Goal: Task Accomplishment & Management: Use online tool/utility

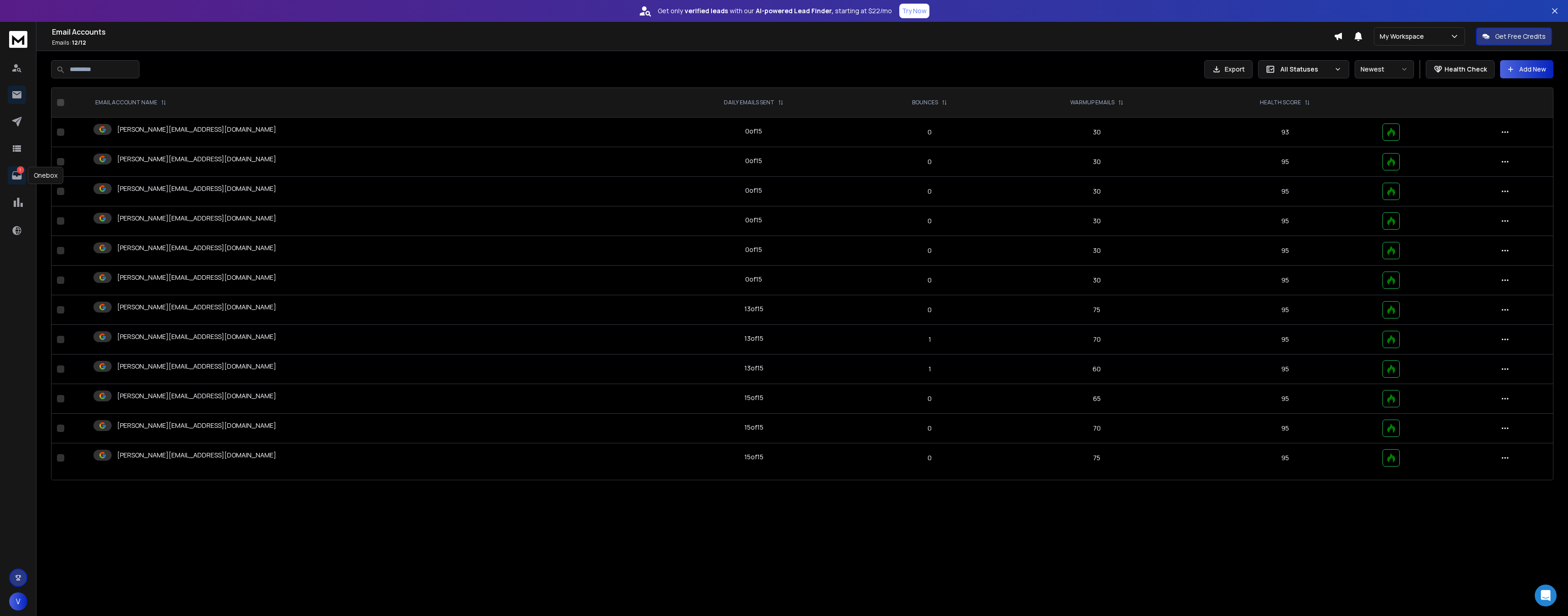
click at [24, 173] on link "1" at bounding box center [17, 175] width 18 height 18
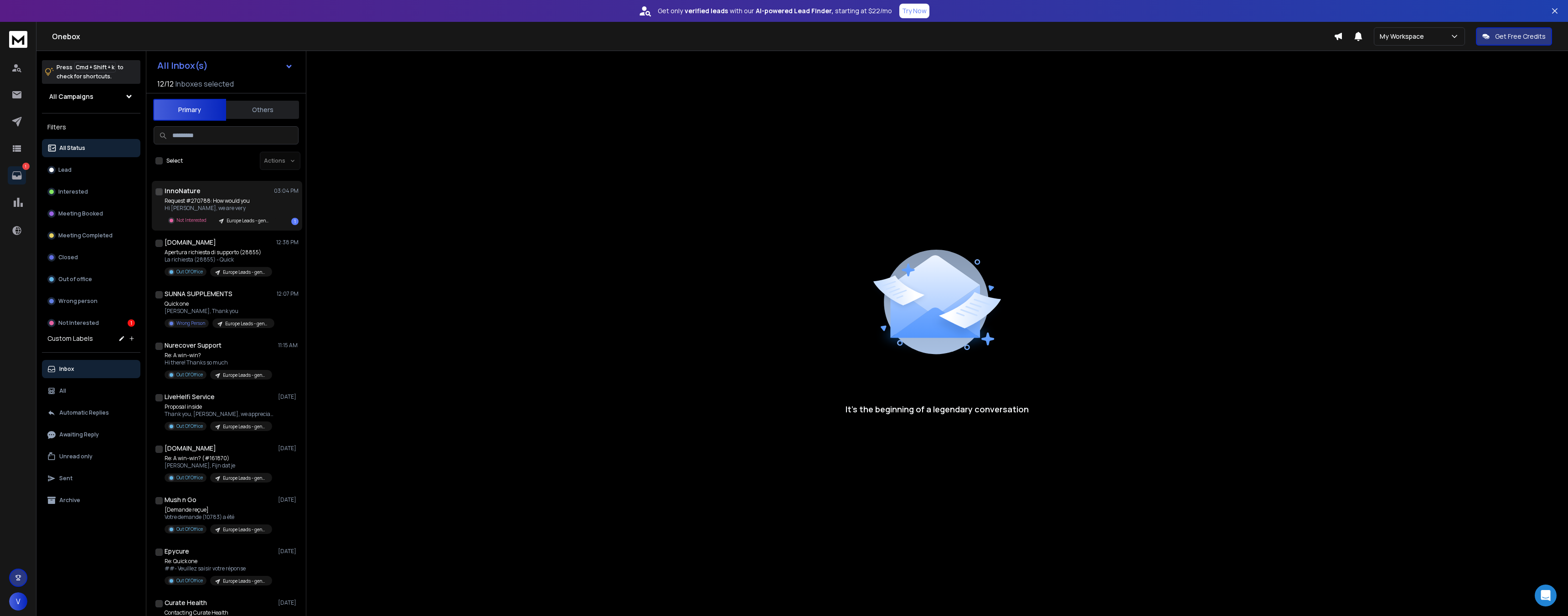
click at [219, 204] on p "Request #270788: How would you" at bounding box center [219, 201] width 110 height 7
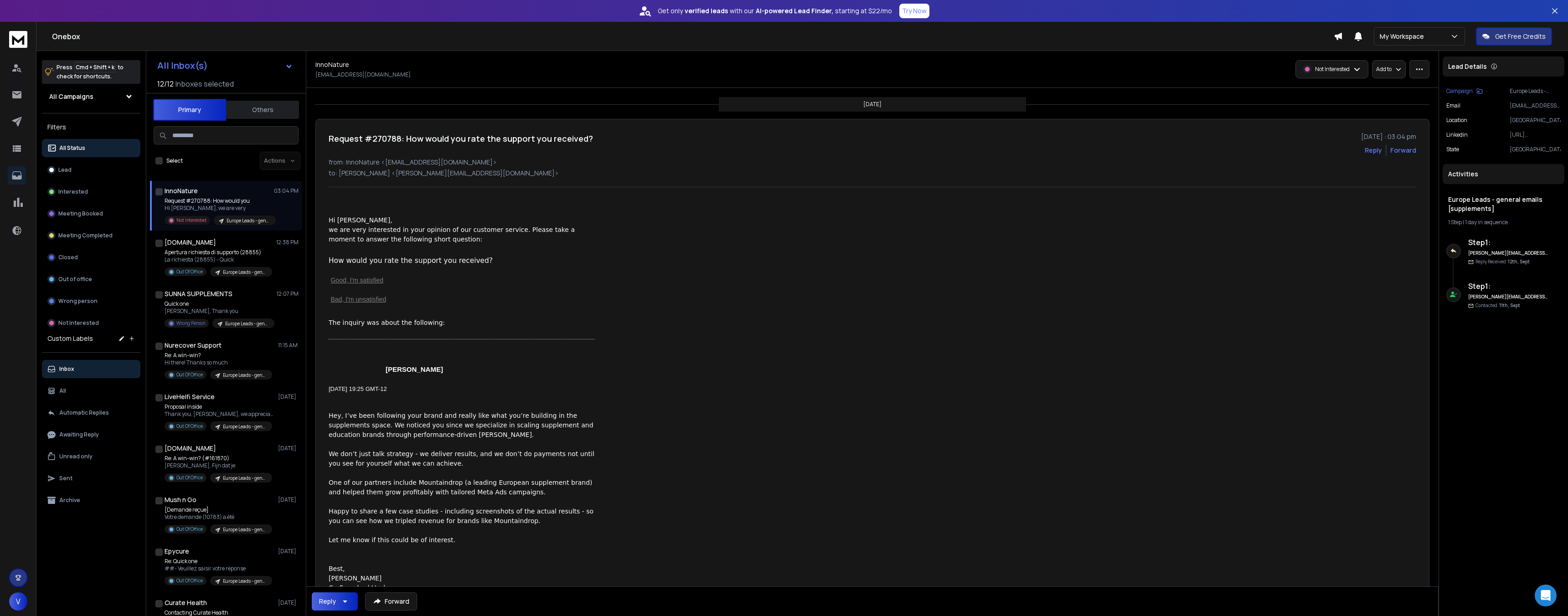
click at [221, 203] on p "Request #270788: How would you" at bounding box center [219, 201] width 110 height 7
click at [201, 209] on p "Hi [PERSON_NAME], we are very" at bounding box center [219, 208] width 110 height 7
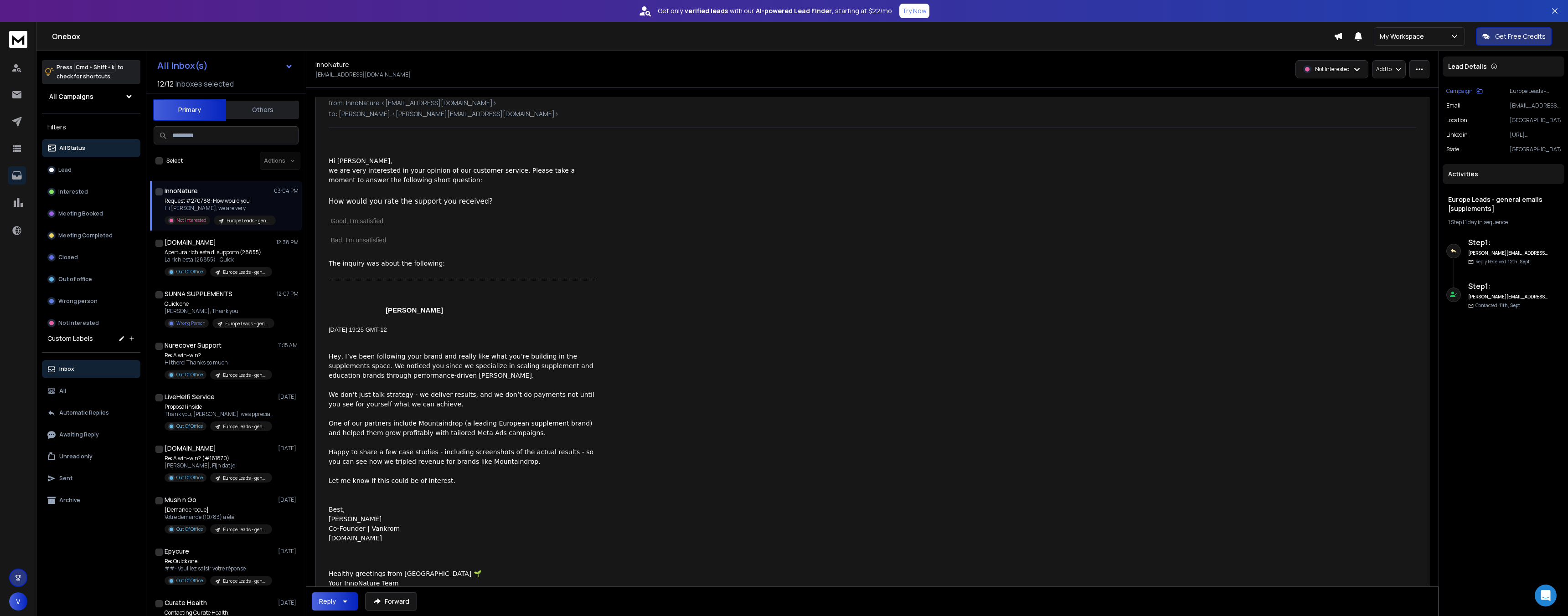
scroll to position [58, 0]
click at [200, 205] on p "Hi [PERSON_NAME], we are very" at bounding box center [219, 208] width 110 height 7
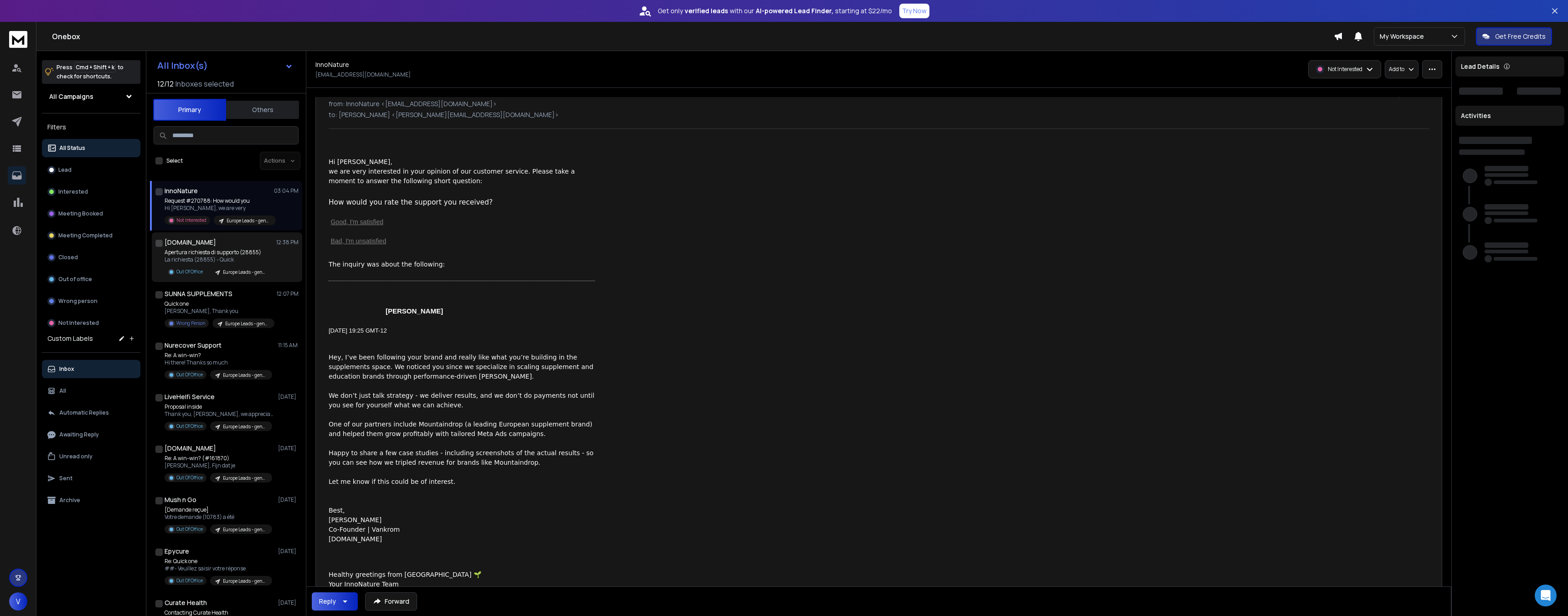
click at [204, 244] on div "[DOMAIN_NAME] 12:38 PM" at bounding box center [231, 242] width 134 height 9
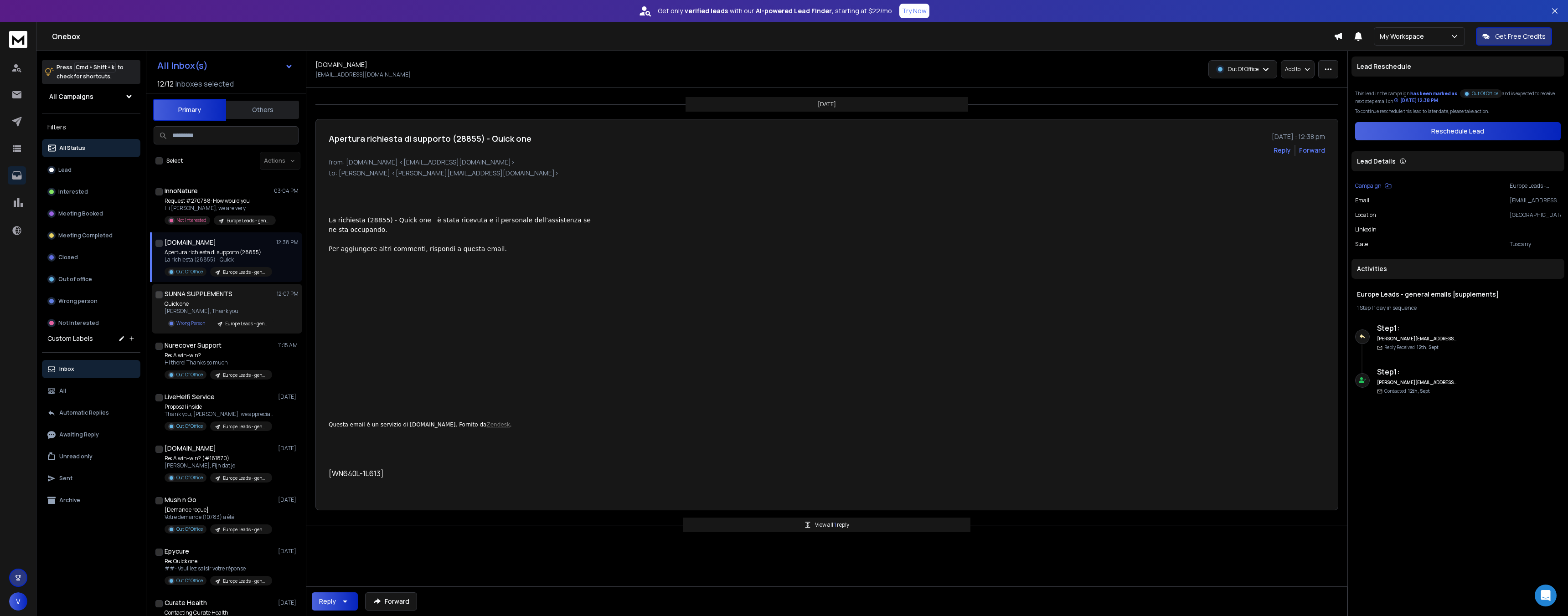
click at [202, 298] on h1 "SUNNA SUPPLEMENTS" at bounding box center [198, 294] width 68 height 9
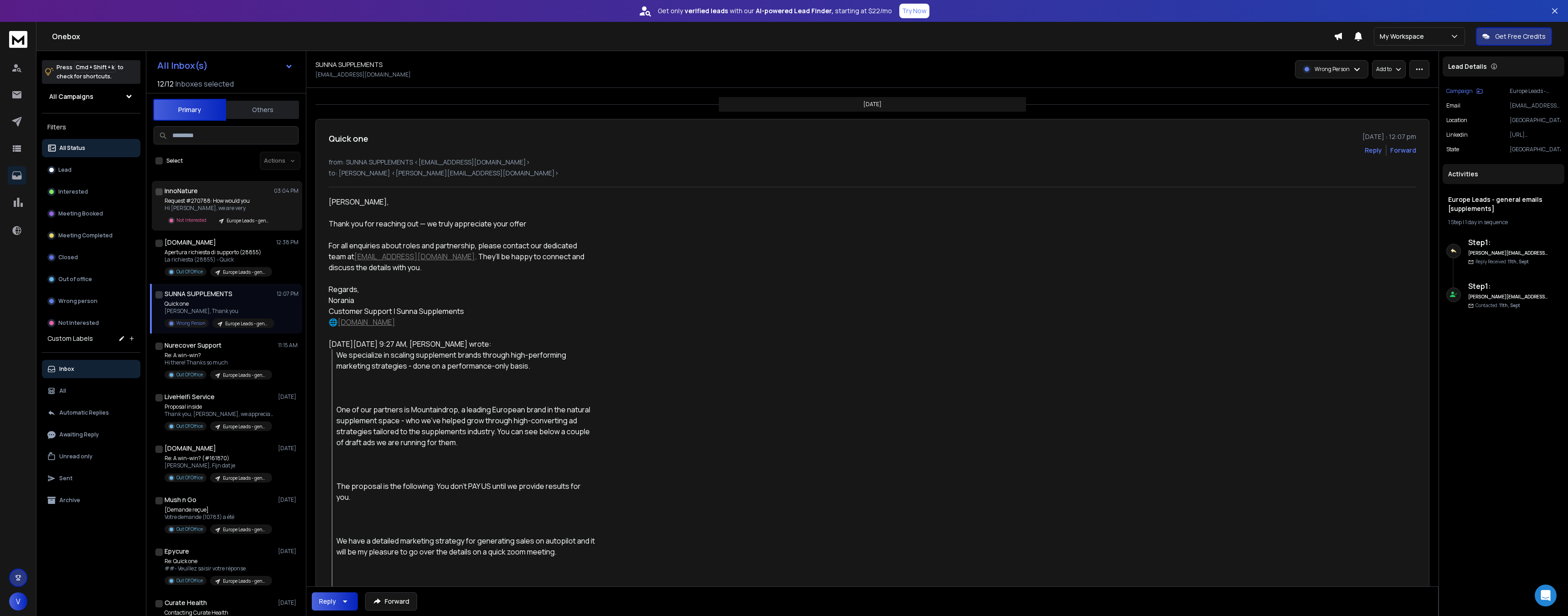
click at [201, 212] on div "Request #270788: How would you Hi [PERSON_NAME], we are very Not Interested Eur…" at bounding box center [220, 211] width 111 height 28
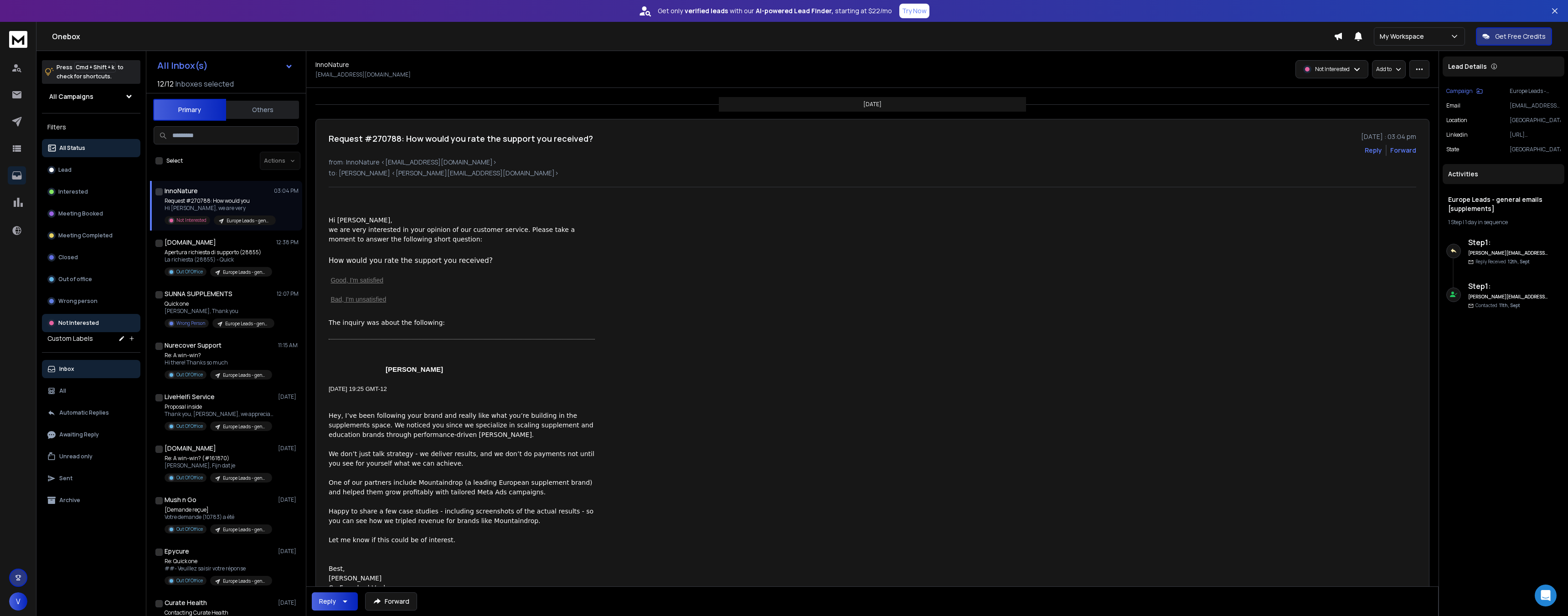
click at [68, 325] on p "Not Interested" at bounding box center [79, 323] width 41 height 7
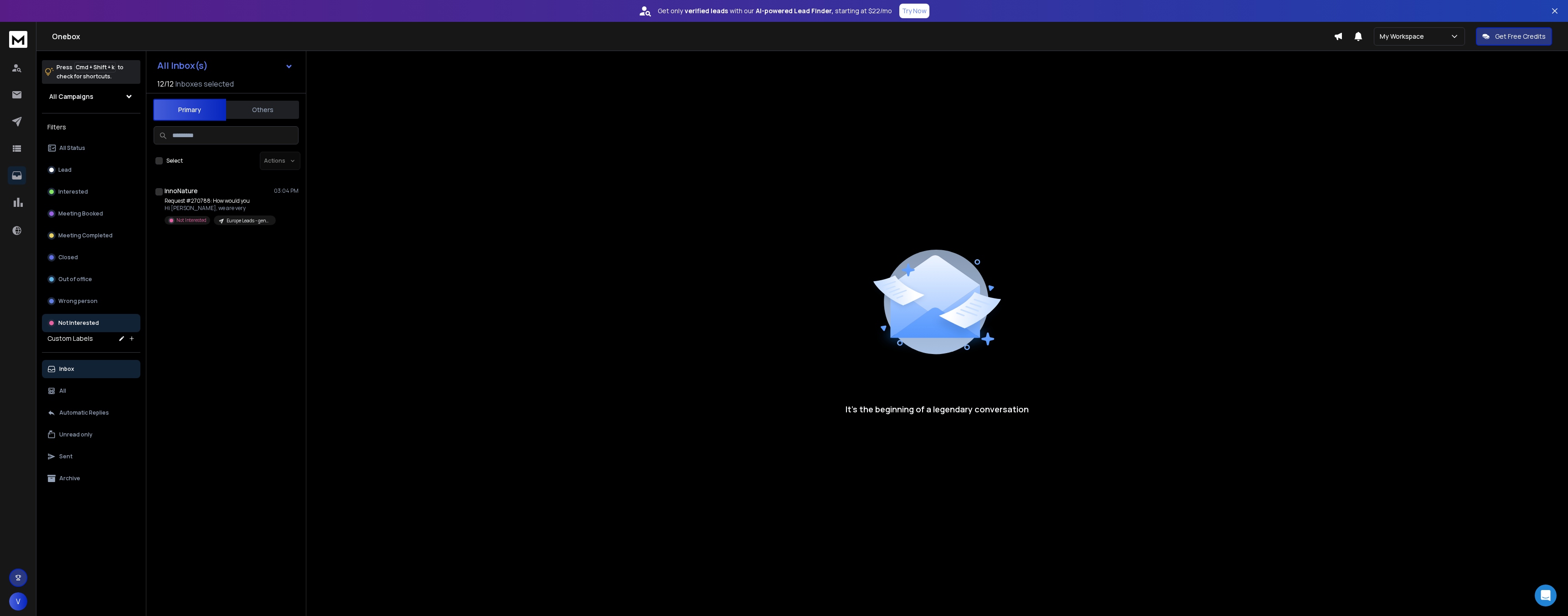
click at [73, 312] on div "All Status Lead Interested Meeting Booked Meeting Completed Closed Out of offic…" at bounding box center [91, 236] width 99 height 194
click at [75, 306] on button "Wrong person" at bounding box center [91, 301] width 99 height 18
click at [75, 282] on p "Out of office" at bounding box center [75, 279] width 33 height 7
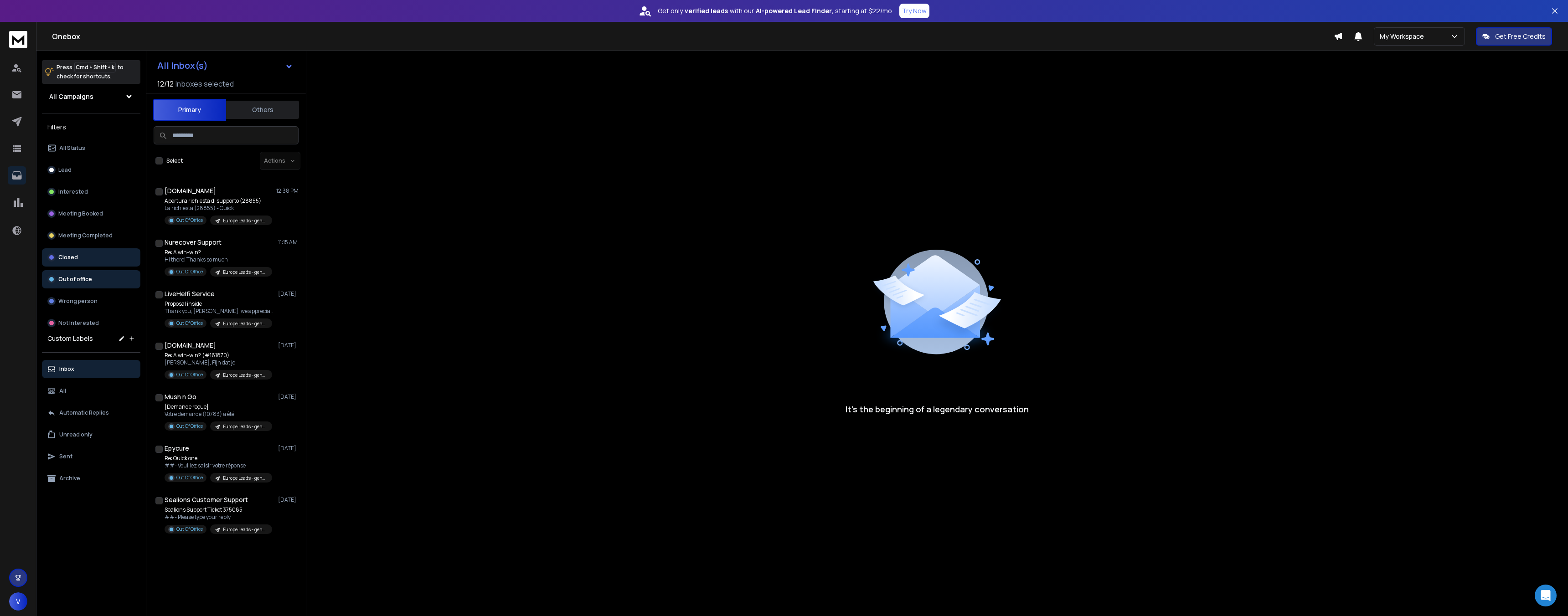
click at [78, 261] on button "Closed" at bounding box center [91, 257] width 99 height 18
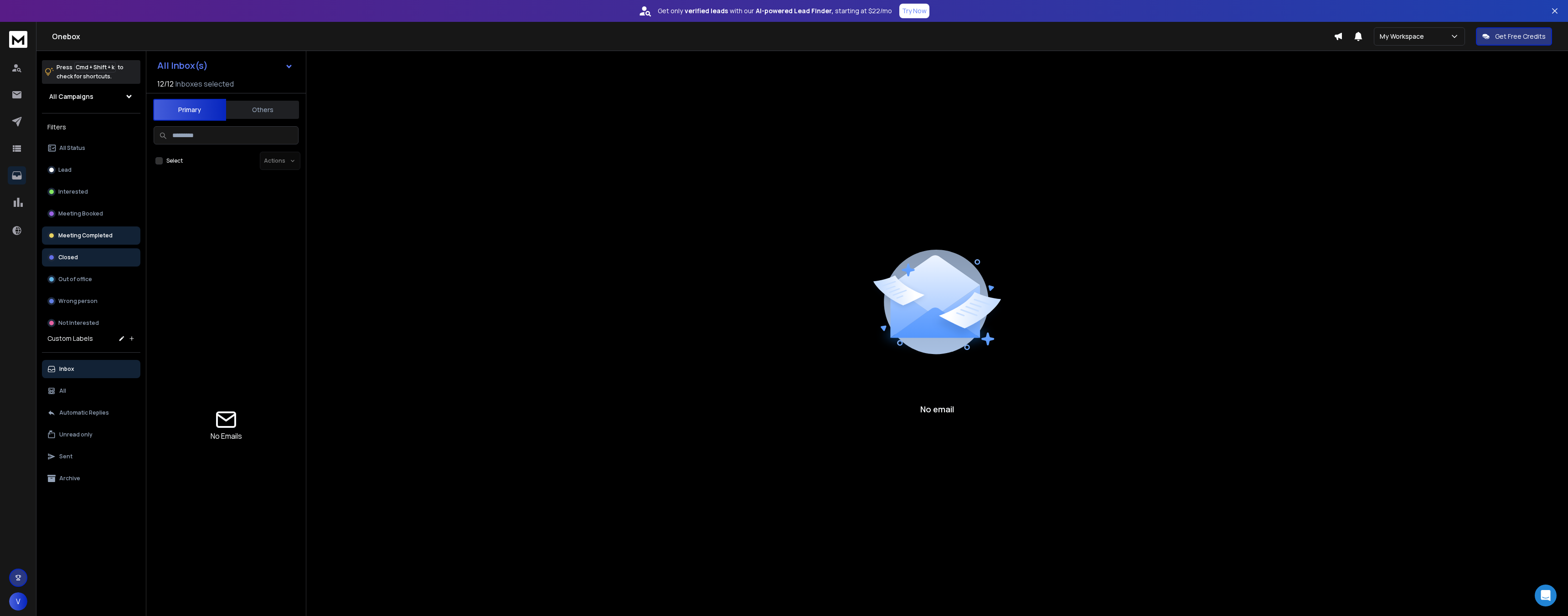
click at [79, 240] on button "Meeting Completed" at bounding box center [91, 236] width 99 height 18
click at [85, 219] on button "Meeting Booked" at bounding box center [91, 214] width 99 height 18
click at [90, 198] on button "Interested" at bounding box center [91, 192] width 99 height 18
click at [95, 181] on div "All Status Lead Interested Meeting Booked Meeting Completed Closed Out of offic…" at bounding box center [91, 236] width 99 height 194
click at [100, 173] on button "Lead" at bounding box center [91, 170] width 99 height 18
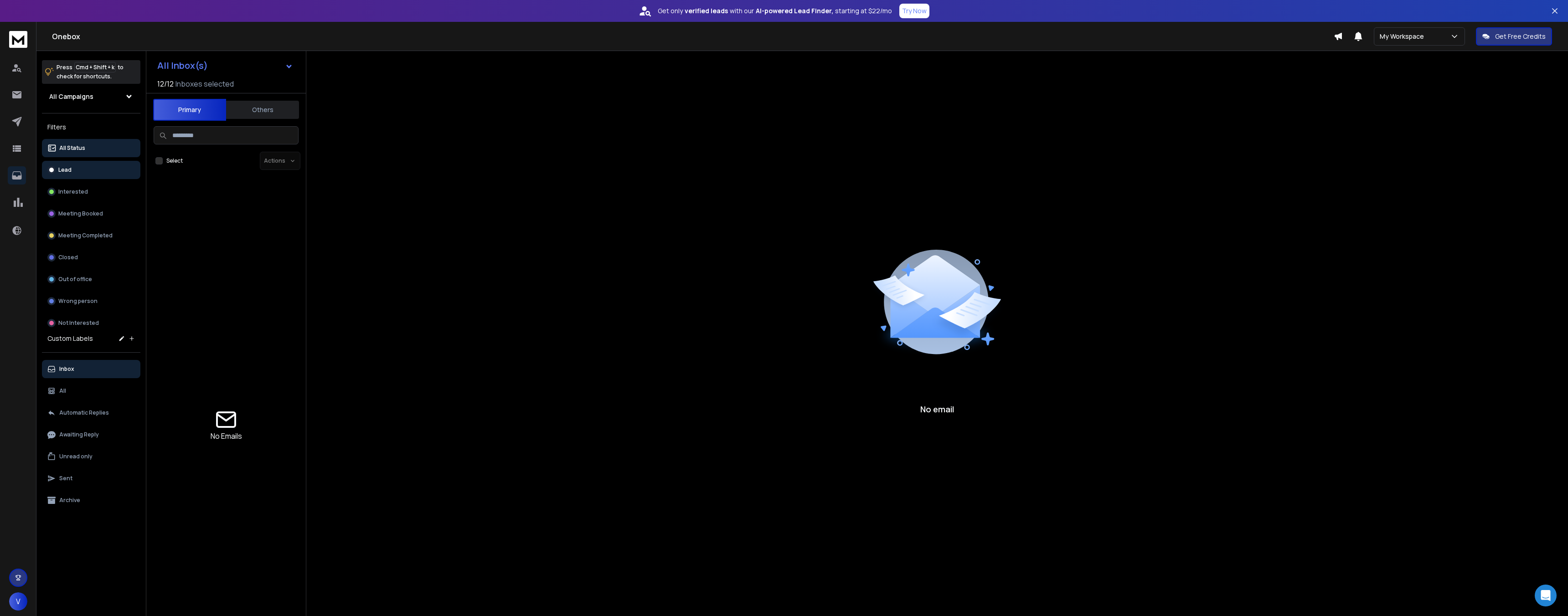
click at [103, 145] on button "All Status" at bounding box center [91, 148] width 99 height 18
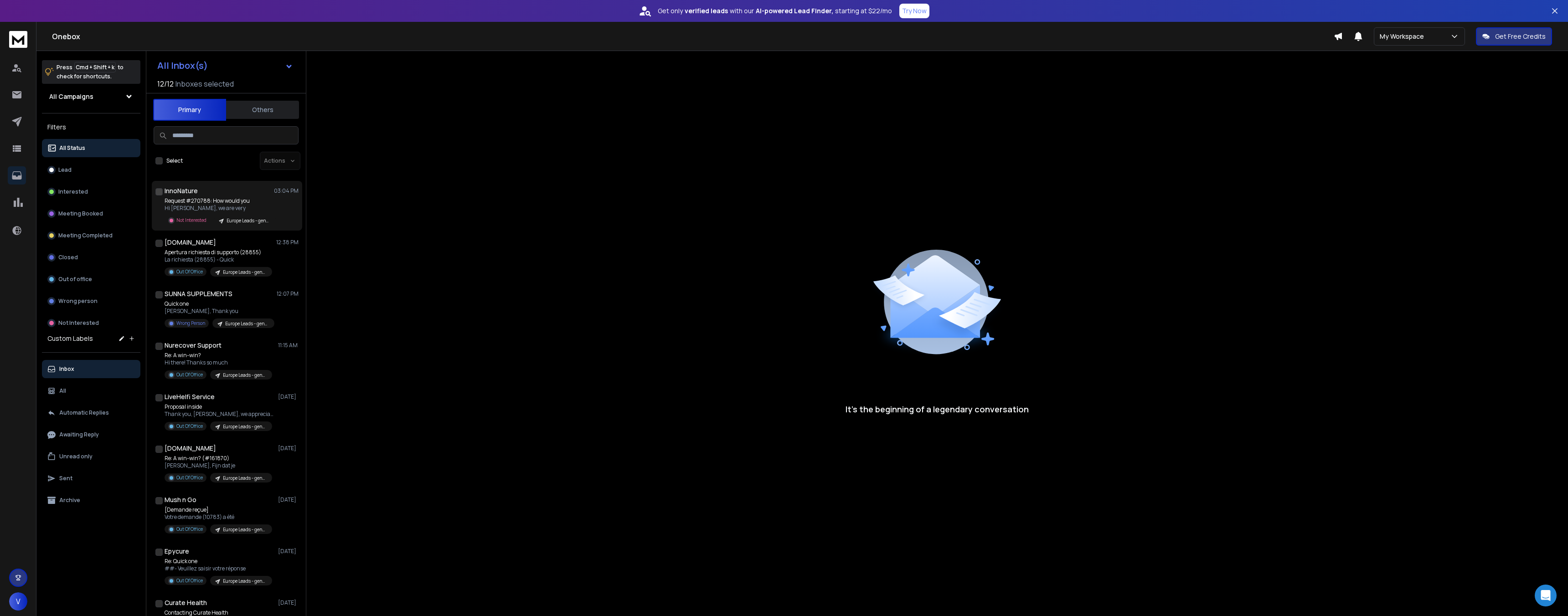
click at [214, 195] on div "InnoNature 03:04 PM" at bounding box center [231, 191] width 134 height 9
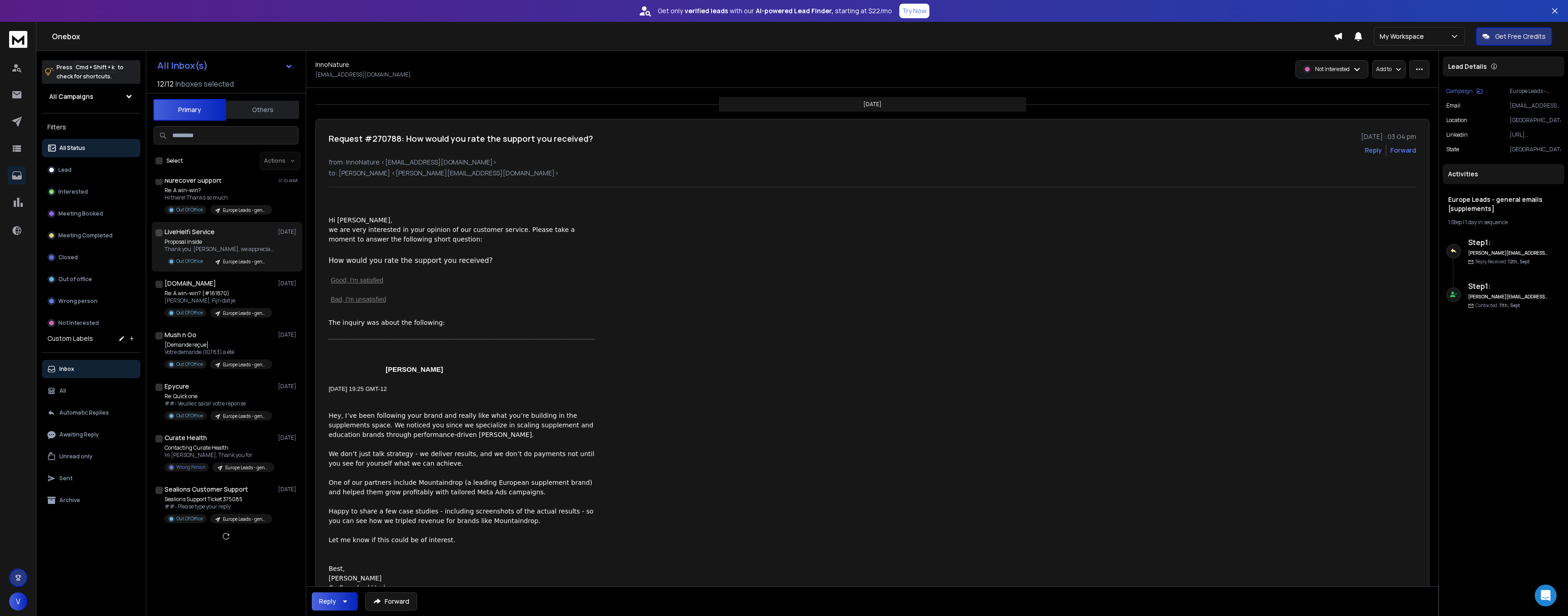
scroll to position [0, 0]
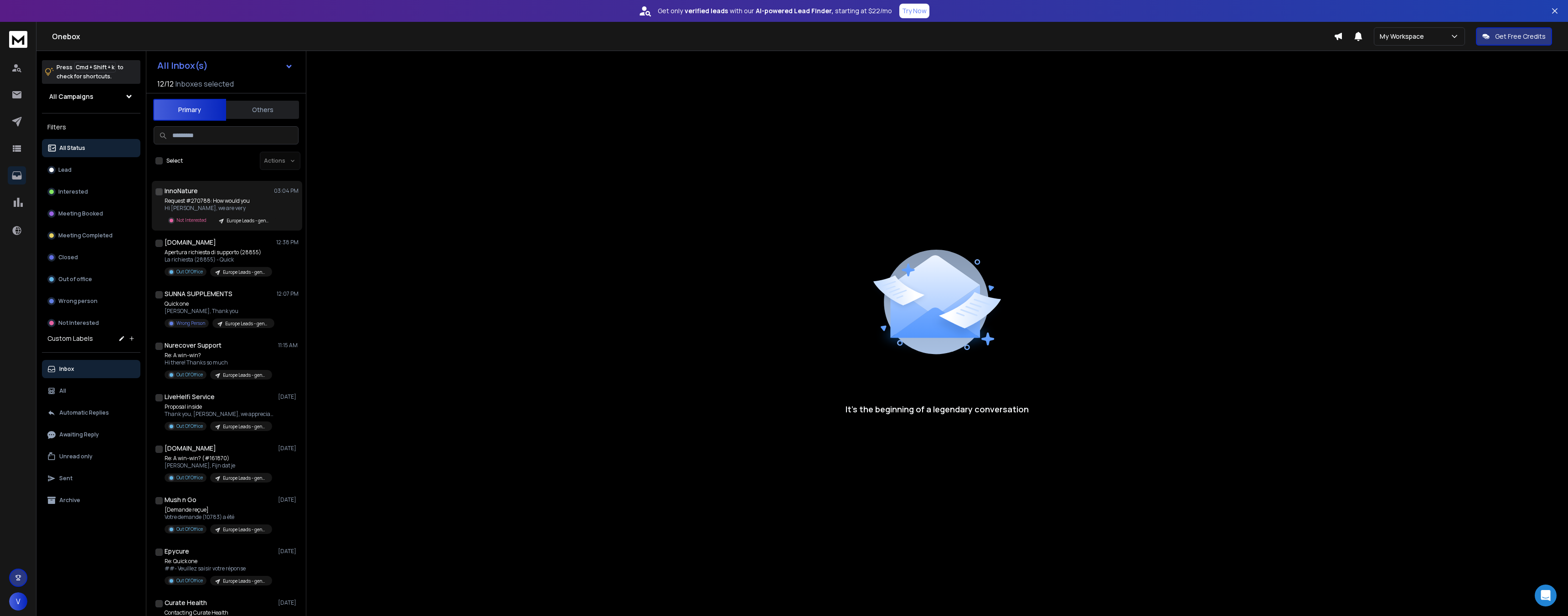
click at [217, 222] on div "Europe Leads - general emails [supplements]" at bounding box center [245, 220] width 62 height 10
